Goal: Information Seeking & Learning: Find contact information

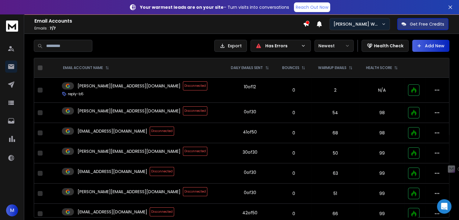
click at [361, 21] on p "[PERSON_NAME] Workspace" at bounding box center [357, 24] width 48 height 6
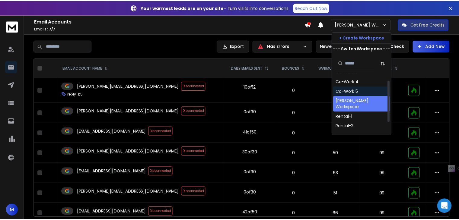
scroll to position [27, 0]
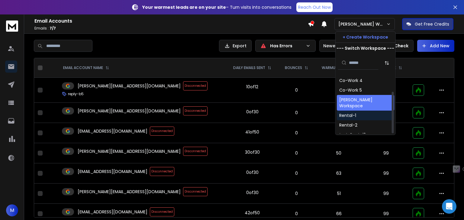
click at [354, 113] on div "Rental-1" at bounding box center [347, 116] width 17 height 6
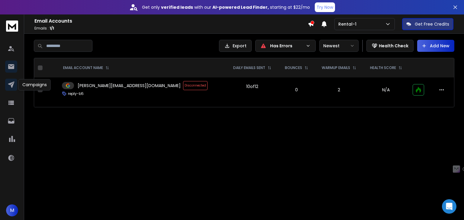
click at [10, 87] on icon at bounding box center [11, 84] width 7 height 7
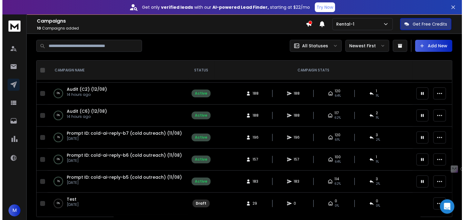
scroll to position [87, 0]
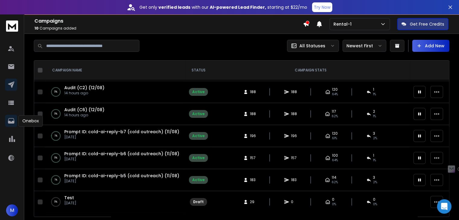
click at [10, 120] on icon at bounding box center [11, 120] width 7 height 7
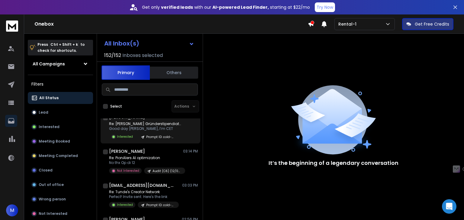
scroll to position [60, 0]
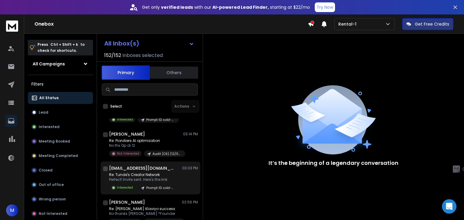
click at [168, 178] on p "Perfect! Invite sent. Here's the link" at bounding box center [144, 179] width 70 height 5
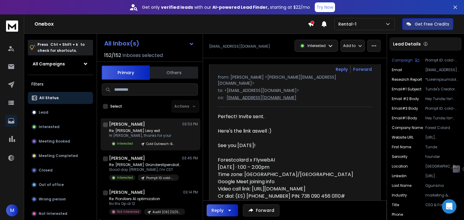
scroll to position [0, 0]
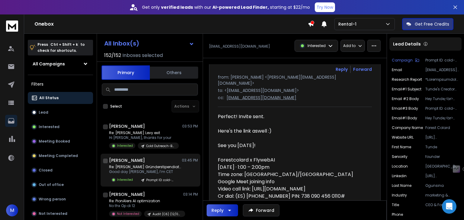
click at [146, 160] on div "Allan Chamorro 03:45 PM" at bounding box center [153, 161] width 89 height 6
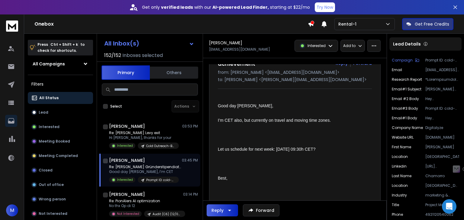
scroll to position [30, 0]
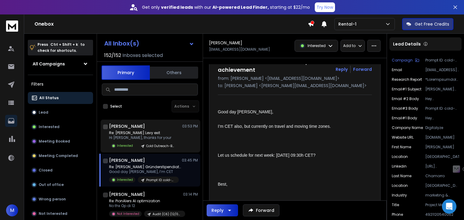
click at [156, 127] on div "Jo Witte 03:53 PM" at bounding box center [153, 126] width 89 height 6
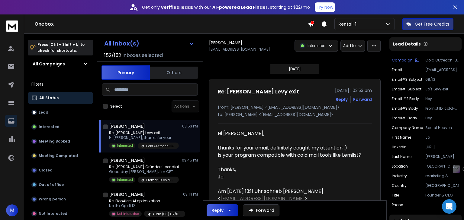
click at [261, 108] on p "from: Jo Witte <jo@social-heaven.com>" at bounding box center [295, 107] width 154 height 6
click at [295, 107] on p "from: Jo Witte <jo@social-heaven.com>" at bounding box center [295, 107] width 154 height 6
copy p "social-heaven.com"
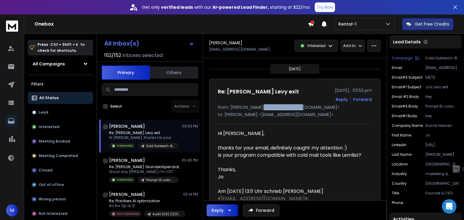
scroll to position [0, 0]
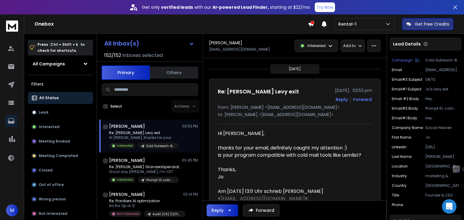
click at [250, 108] on p "from: Jo Witte <jo@social-heaven.com>" at bounding box center [295, 107] width 154 height 6
click at [296, 106] on p "from: Jo Witte <jo@social-heaven.com>" at bounding box center [295, 107] width 154 height 6
copy p "jo@social-heaven.com"
click at [252, 109] on p "from: Jo Witte <jo@social-heaven.com>" at bounding box center [295, 107] width 154 height 6
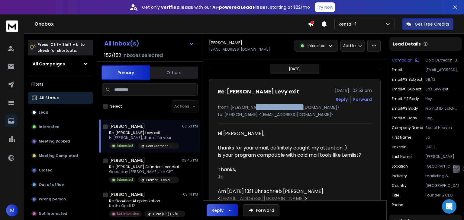
click at [252, 109] on p "from: Jo Witte <jo@social-heaven.com>" at bounding box center [295, 107] width 154 height 6
copy p "jo@social-heaven.com"
click at [53, 102] on button "All Status" at bounding box center [60, 98] width 65 height 12
click at [51, 119] on div "All Status Lead Interested Meeting Booked Meeting Completed Closed Out of offic…" at bounding box center [60, 156] width 65 height 128
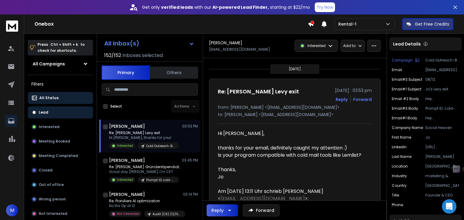
click at [49, 114] on button "Lead" at bounding box center [60, 113] width 65 height 12
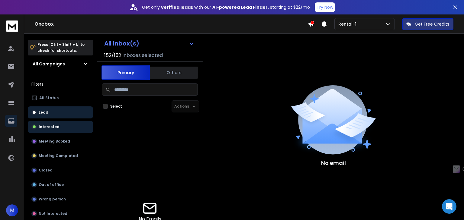
click at [45, 128] on p "Interested" at bounding box center [49, 127] width 21 height 5
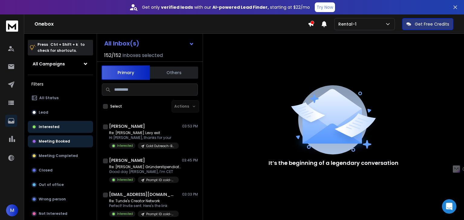
click at [47, 142] on p "Meeting Booked" at bounding box center [54, 141] width 31 height 5
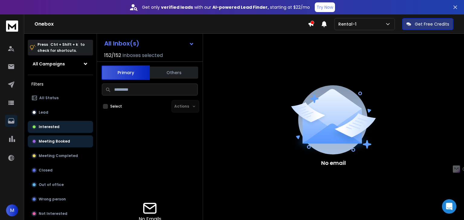
click at [50, 128] on p "Interested" at bounding box center [49, 127] width 21 height 5
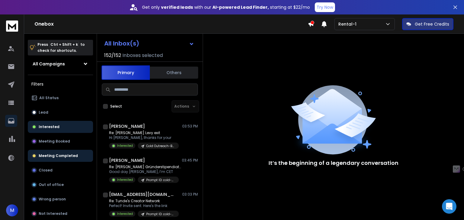
click at [51, 156] on p "Meeting Completed" at bounding box center [58, 156] width 39 height 5
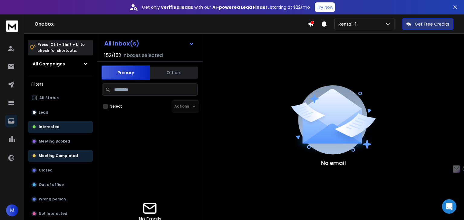
click at [48, 127] on p "Interested" at bounding box center [49, 127] width 21 height 5
